Goal: Navigation & Orientation: Find specific page/section

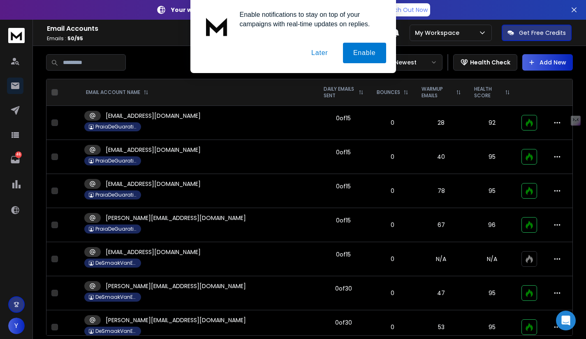
click at [291, 56] on button "Later" at bounding box center [319, 53] width 37 height 21
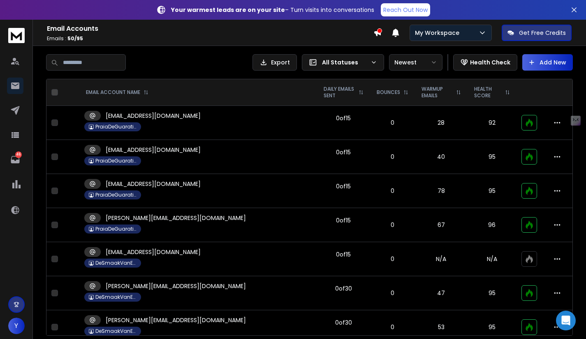
click at [291, 37] on button "My Workspace" at bounding box center [450, 33] width 82 height 16
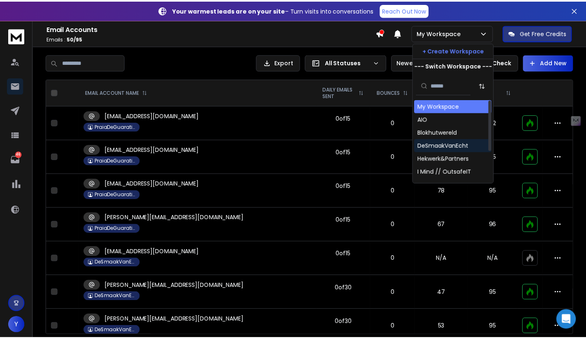
scroll to position [49, 0]
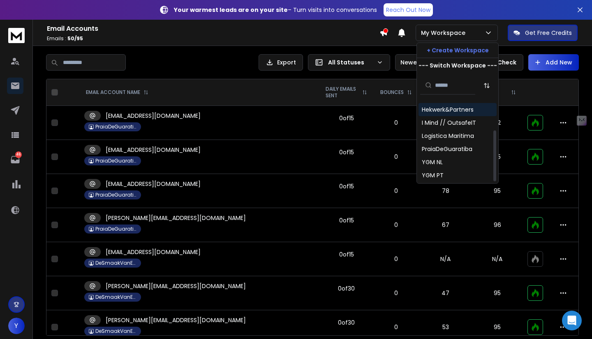
click at [291, 109] on div "Hekwerk&Partners" at bounding box center [448, 110] width 52 height 8
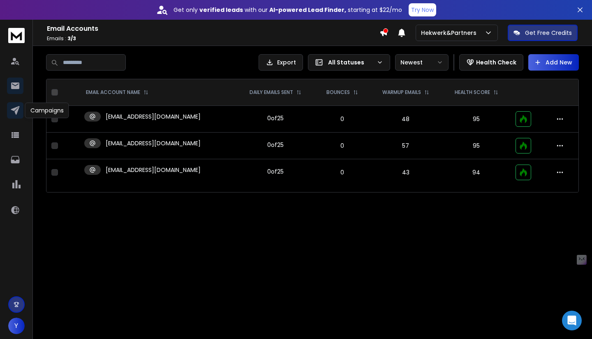
click at [19, 112] on icon at bounding box center [15, 111] width 10 height 10
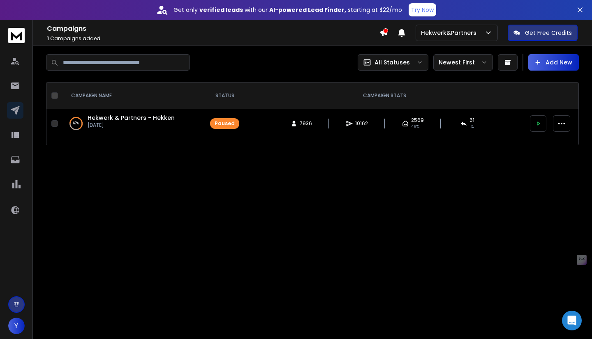
click at [125, 125] on p "[DATE]" at bounding box center [131, 125] width 87 height 7
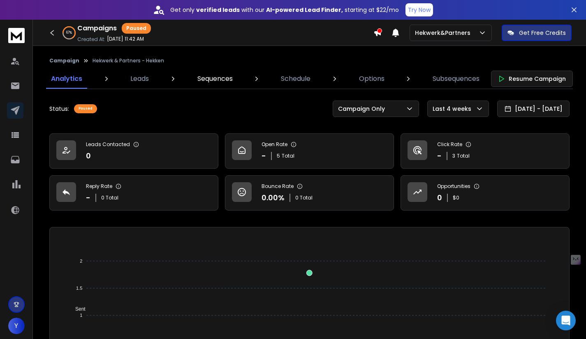
click at [227, 74] on link "Sequences" at bounding box center [214, 79] width 45 height 20
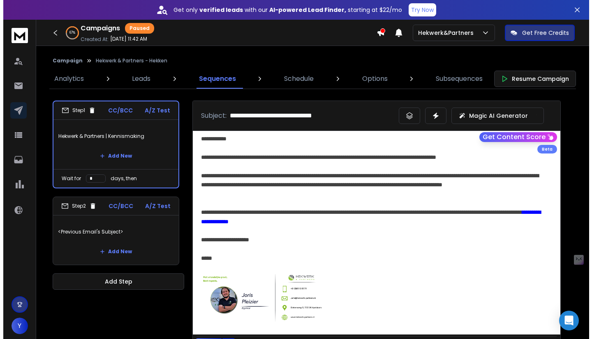
scroll to position [2, 0]
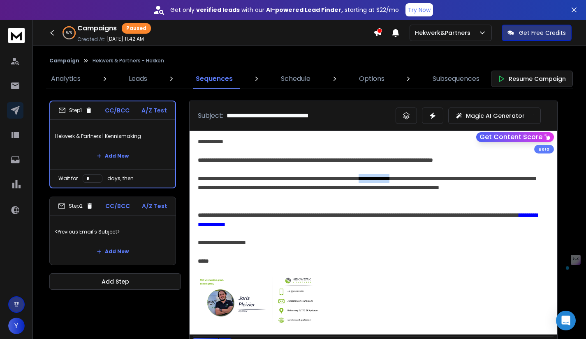
drag, startPoint x: 400, startPoint y: 180, endPoint x: 444, endPoint y: 178, distance: 43.6
click at [444, 178] on div "**********" at bounding box center [370, 188] width 345 height 28
click at [13, 161] on icon at bounding box center [15, 159] width 9 height 7
